Goal: Task Accomplishment & Management: Use online tool/utility

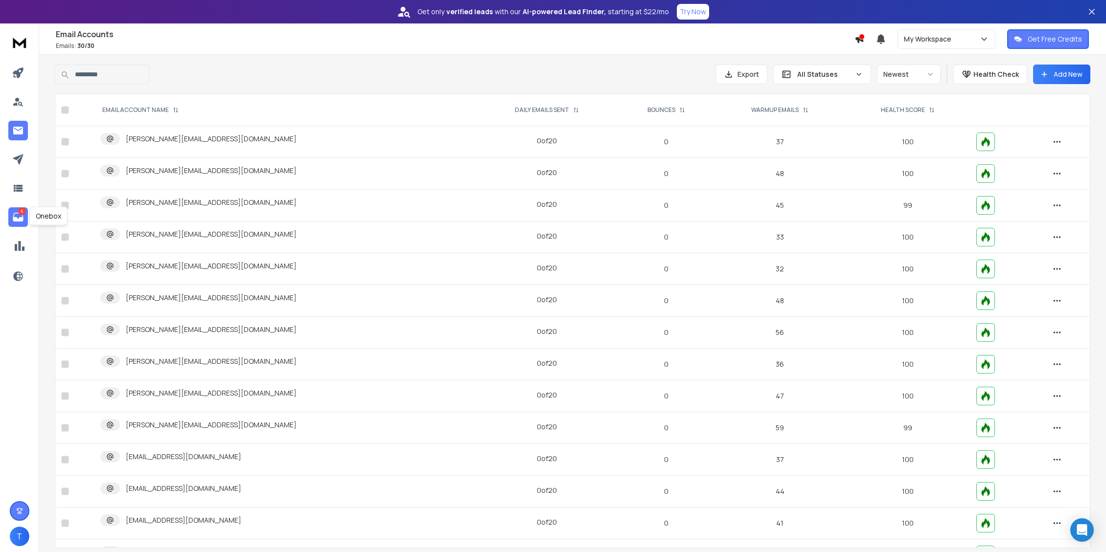
click at [22, 214] on p "5" at bounding box center [22, 211] width 8 height 8
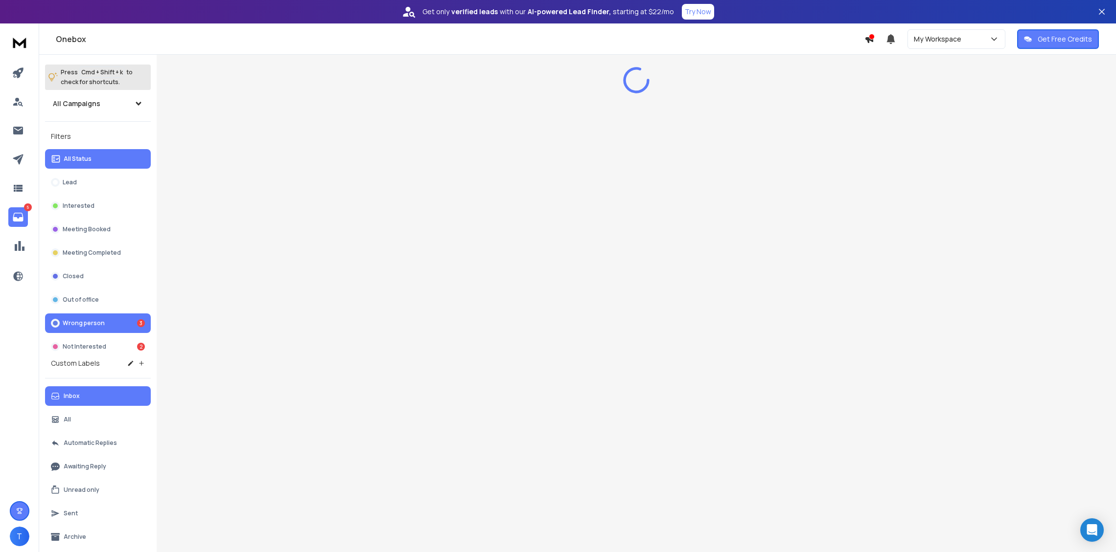
click at [92, 324] on p "Wrong person" at bounding box center [84, 324] width 42 height 8
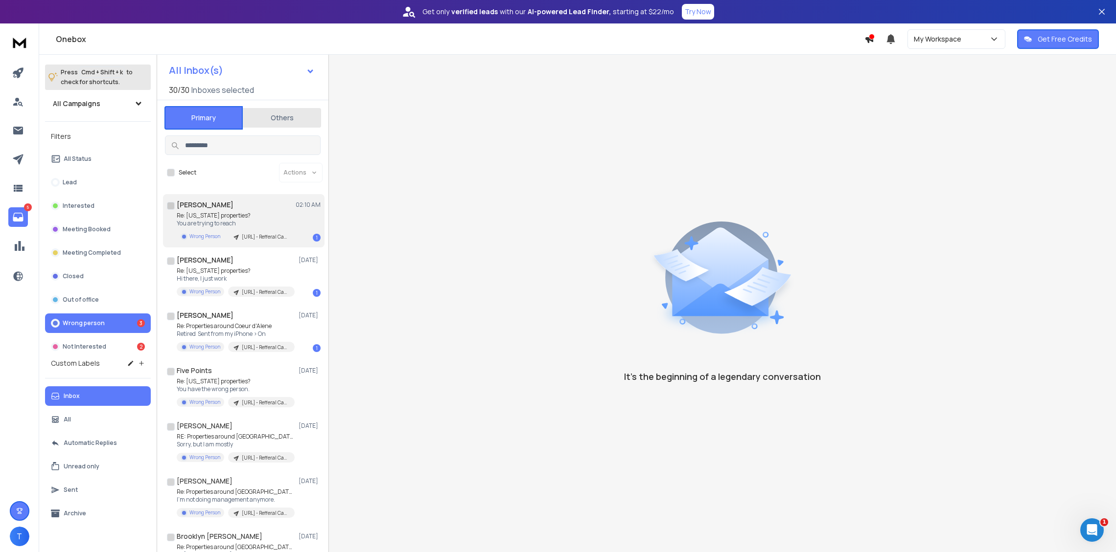
click at [242, 227] on p "You are trying to reach" at bounding box center [235, 224] width 117 height 8
click at [247, 221] on p "You are trying to reach" at bounding box center [235, 224] width 117 height 8
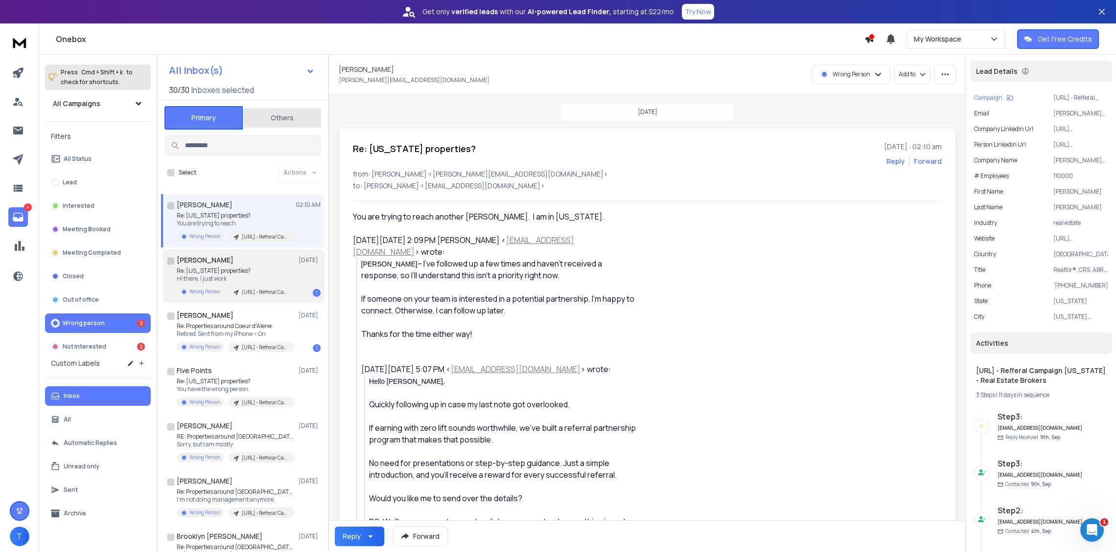
click at [247, 265] on div "[PERSON_NAME] [DATE]" at bounding box center [249, 260] width 144 height 10
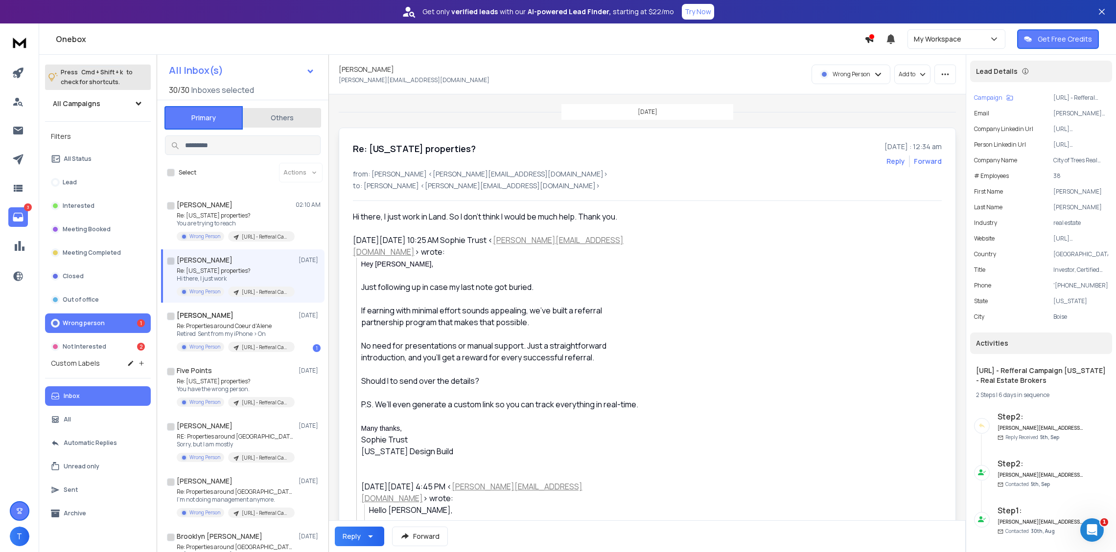
click at [280, 293] on p "[URL] - Refferal Campaign [US_STATE] - Real Estate Brokers" at bounding box center [265, 292] width 47 height 7
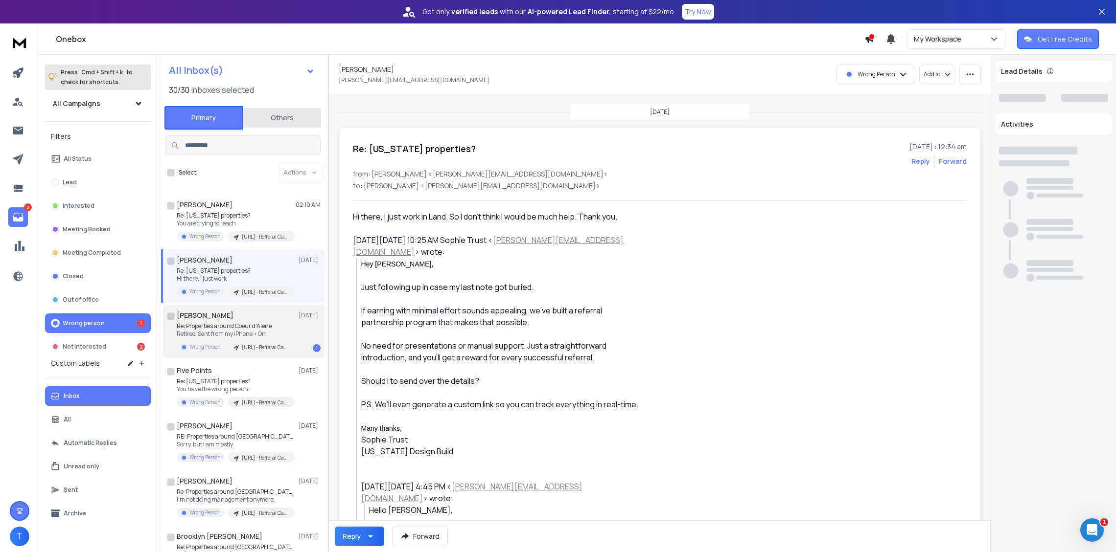
click at [280, 314] on div "[PERSON_NAME] [DATE]" at bounding box center [249, 316] width 144 height 10
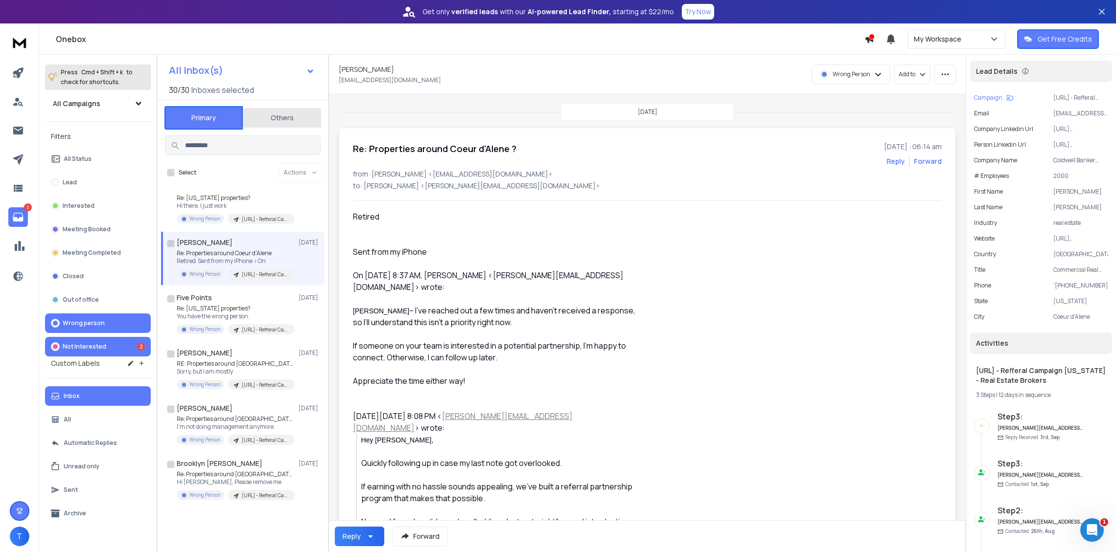
scroll to position [81, 0]
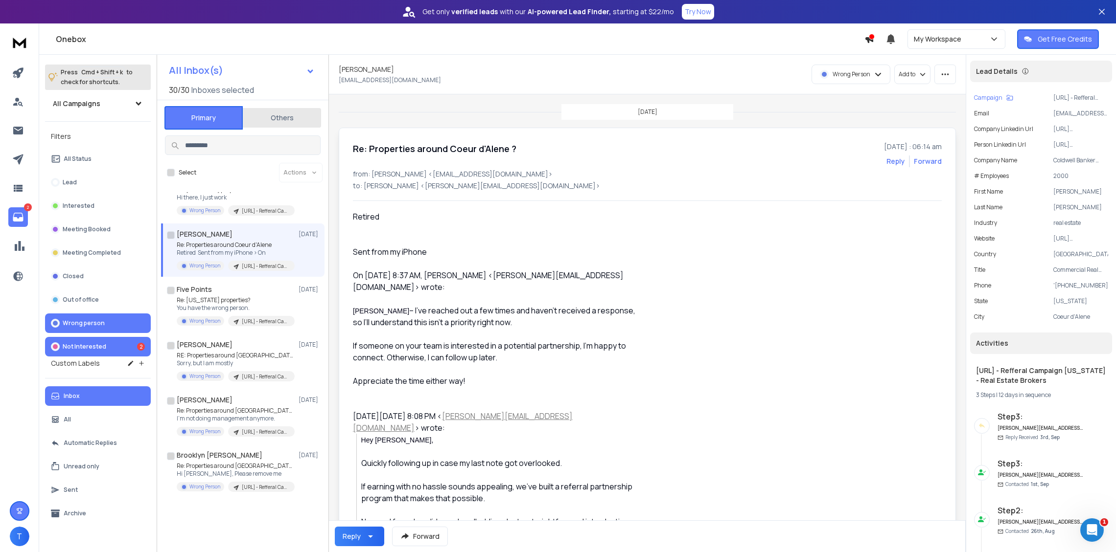
click at [87, 350] on p "Not Interested" at bounding box center [85, 347] width 44 height 8
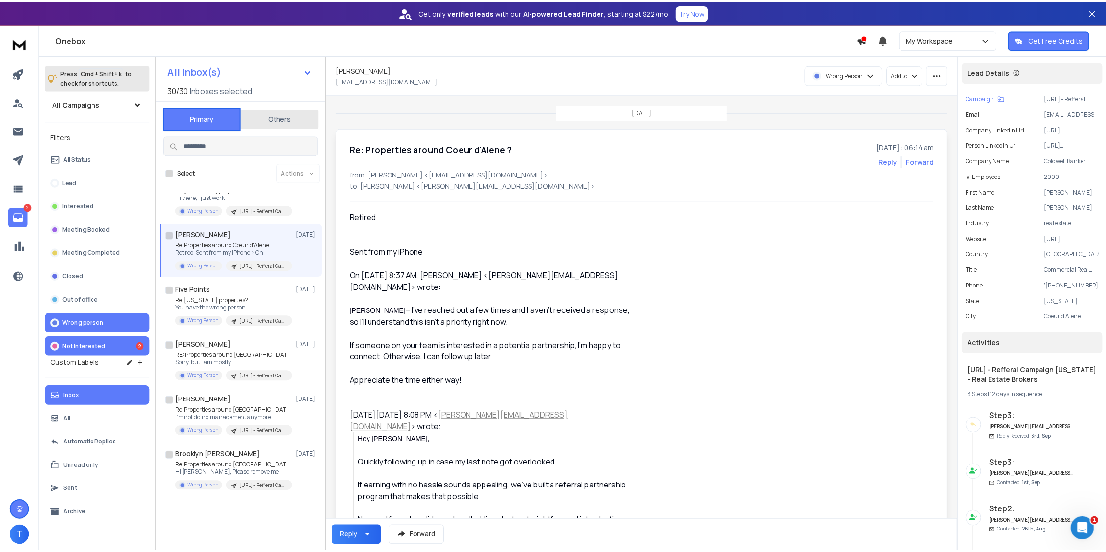
scroll to position [0, 0]
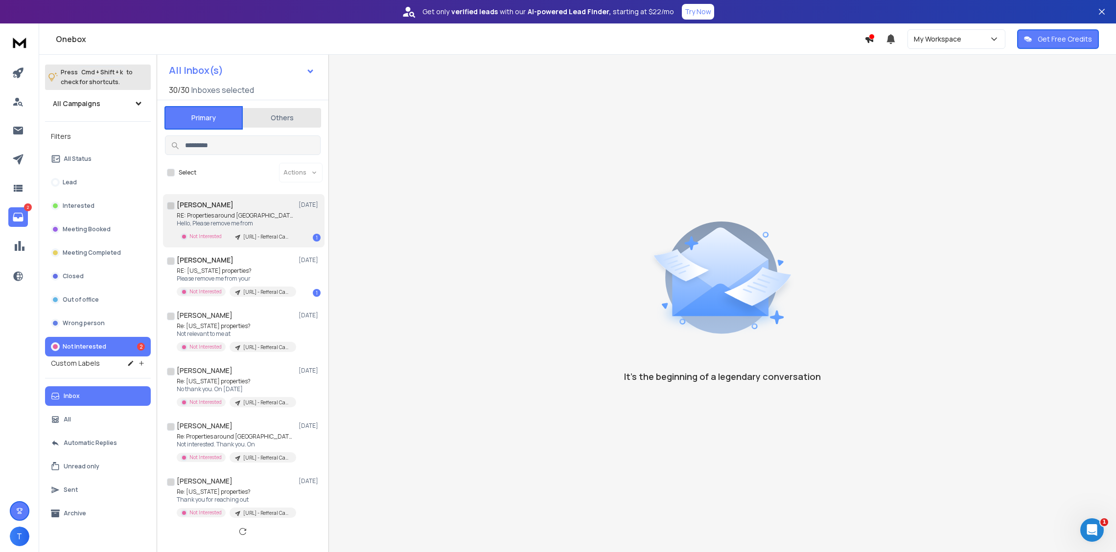
click at [232, 227] on p "Hello, Please remove me from" at bounding box center [235, 224] width 117 height 8
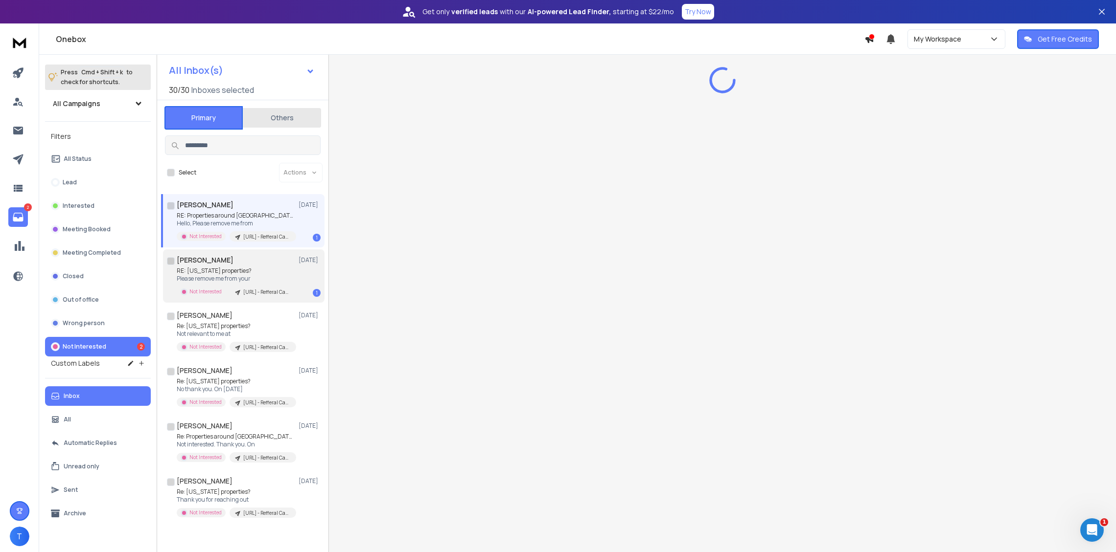
click at [246, 274] on p "RE: [US_STATE] properties?" at bounding box center [235, 271] width 117 height 8
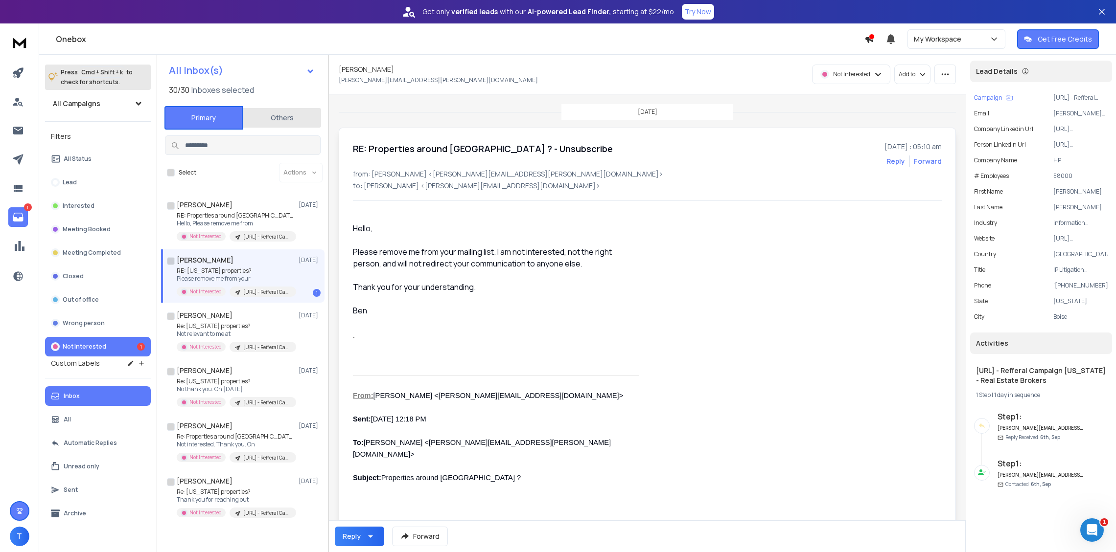
click at [246, 274] on p "RE: [US_STATE] properties?" at bounding box center [235, 271] width 117 height 8
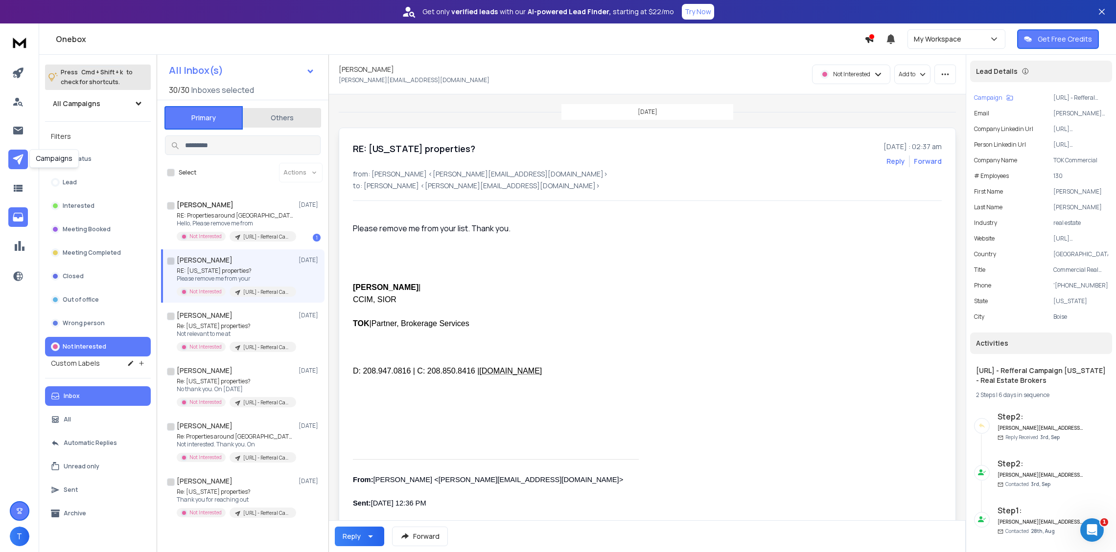
click at [15, 159] on icon at bounding box center [18, 159] width 10 height 10
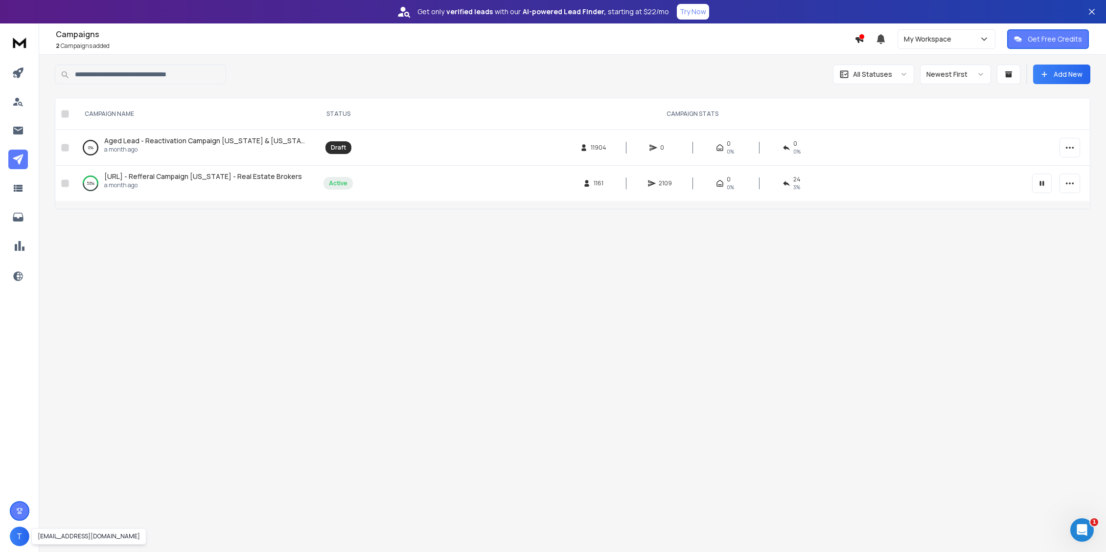
click at [14, 539] on span "T" at bounding box center [20, 537] width 20 height 20
